Goal: Communication & Community: Answer question/provide support

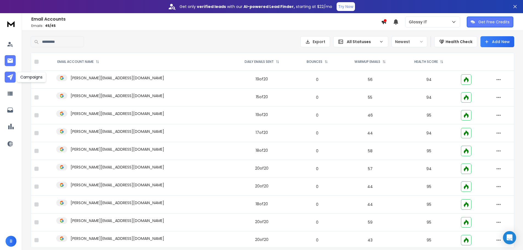
click at [11, 77] on icon at bounding box center [10, 77] width 6 height 6
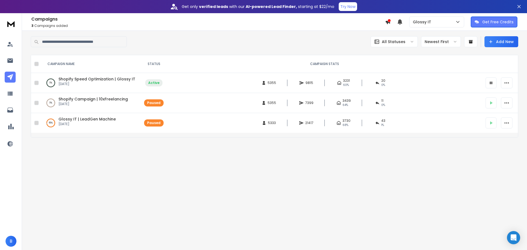
click at [272, 61] on th "CAMPAIGN STATS" at bounding box center [324, 64] width 315 height 18
click at [10, 60] on icon at bounding box center [9, 60] width 5 height 4
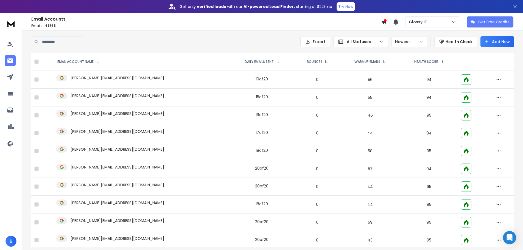
click at [273, 39] on div at bounding box center [164, 41] width 266 height 11
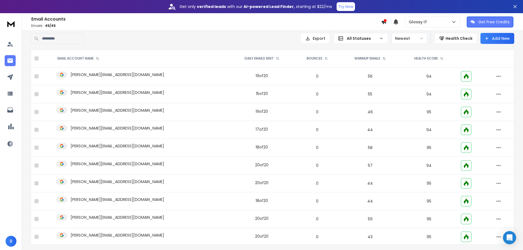
click at [229, 37] on div at bounding box center [164, 38] width 266 height 11
click at [11, 109] on icon at bounding box center [10, 110] width 7 height 7
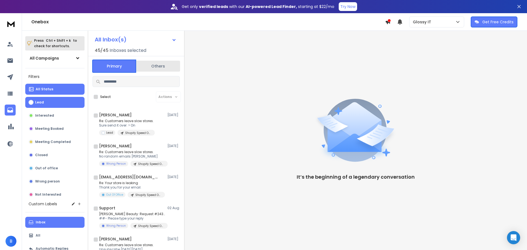
click at [41, 103] on p "Lead" at bounding box center [39, 102] width 9 height 4
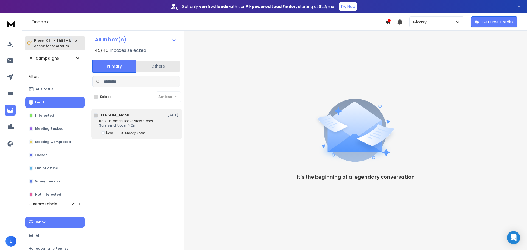
click at [150, 120] on p "Re: Customers leave slow stores." at bounding box center [127, 121] width 56 height 4
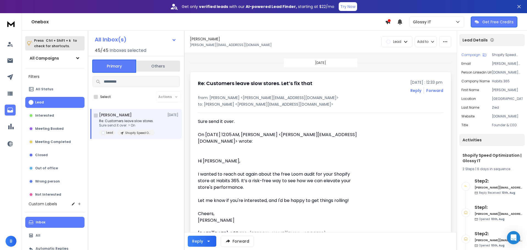
click at [201, 121] on div "Sure send it over." at bounding box center [278, 121] width 160 height 7
click at [264, 23] on h1 "Onebox" at bounding box center [208, 22] width 354 height 7
